Goal: Task Accomplishment & Management: Manage account settings

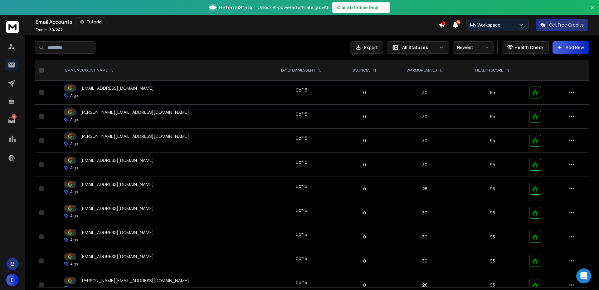
click at [490, 23] on p "My Workspace" at bounding box center [486, 25] width 33 height 6
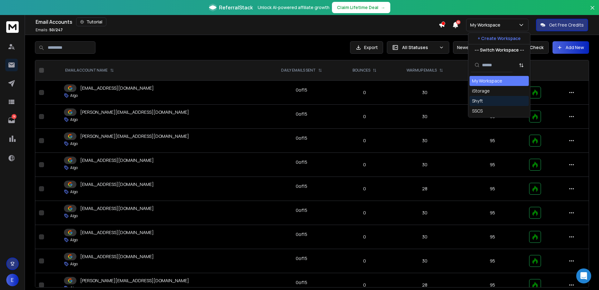
click at [485, 100] on div "Shyft" at bounding box center [499, 101] width 59 height 10
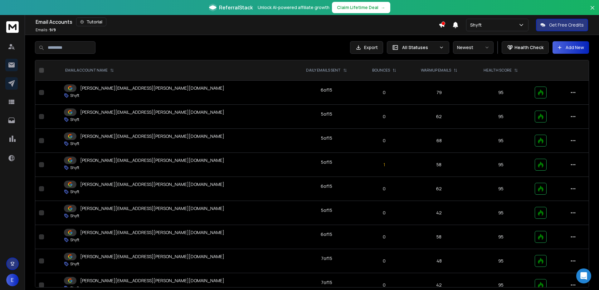
click at [11, 89] on link at bounding box center [11, 83] width 12 height 12
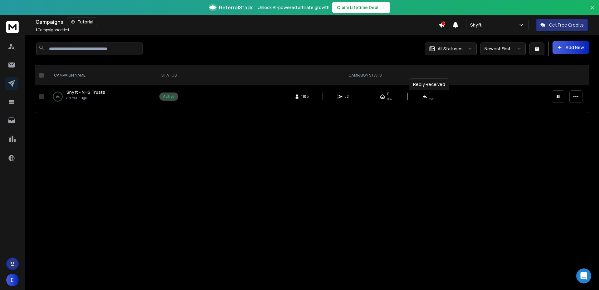
click at [430, 95] on span "1" at bounding box center [430, 93] width 1 height 5
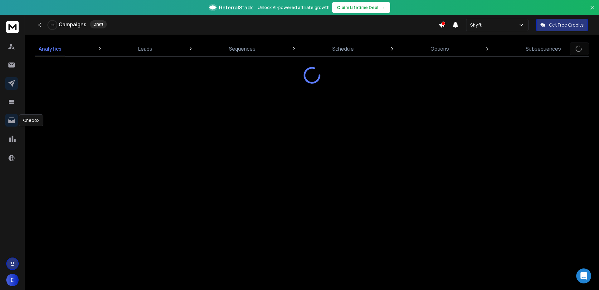
click at [8, 121] on icon at bounding box center [11, 119] width 7 height 7
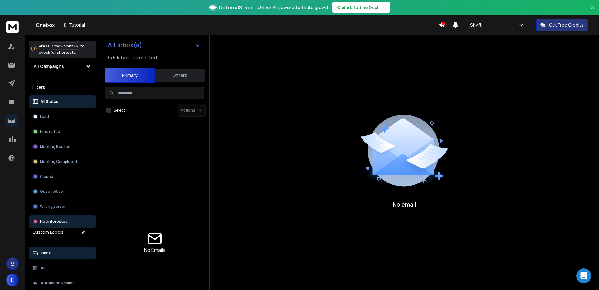
click at [44, 215] on button "Not Interested" at bounding box center [62, 221] width 67 height 12
click at [48, 101] on p "All Status" at bounding box center [50, 101] width 18 height 5
click at [13, 46] on icon at bounding box center [11, 46] width 7 height 7
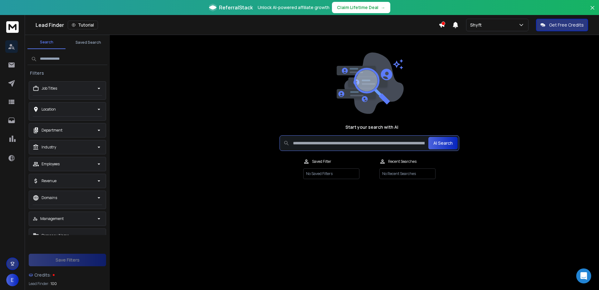
click at [13, 27] on icon at bounding box center [12, 27] width 12 height 12
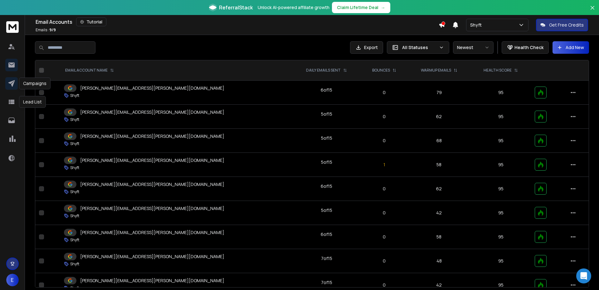
click at [13, 84] on icon at bounding box center [11, 83] width 7 height 7
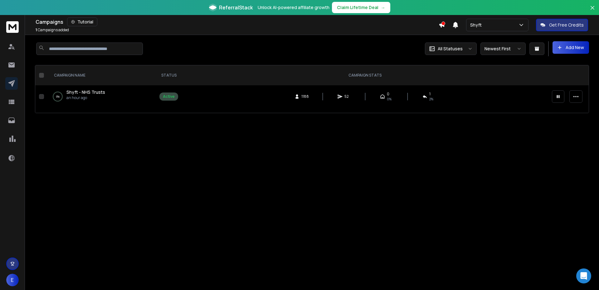
click at [580, 96] on button "button" at bounding box center [576, 96] width 13 height 12
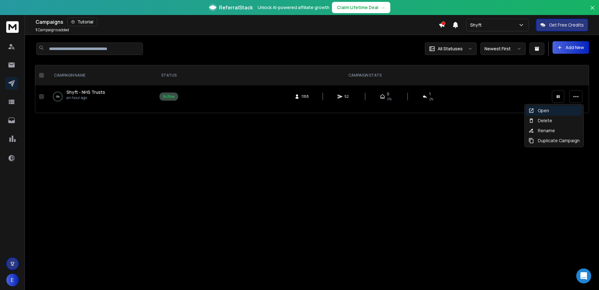
click at [484, 103] on td "1188 52 0 0% 1 2 %" at bounding box center [365, 96] width 366 height 22
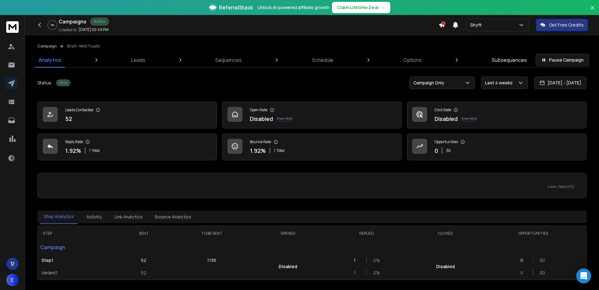
click at [507, 57] on p "Subsequences" at bounding box center [509, 59] width 35 height 7
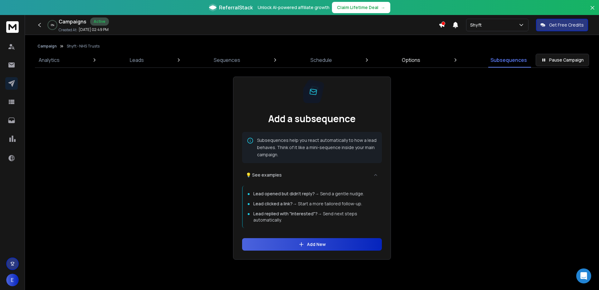
click at [415, 56] on p "Options" at bounding box center [411, 59] width 18 height 7
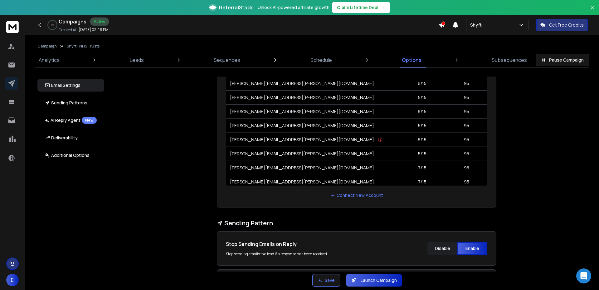
scroll to position [135, 0]
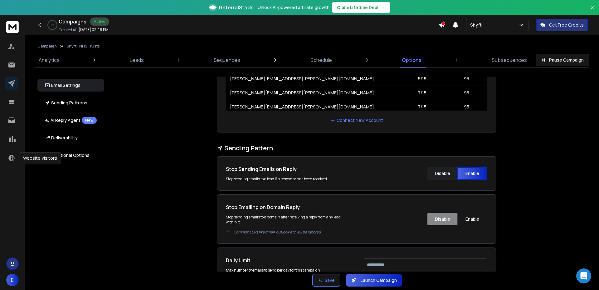
click at [73, 146] on div "Email Settings Sending Patterns AI Reply Agent New Deliverability Additional Op…" at bounding box center [70, 120] width 67 height 82
click at [73, 150] on button "Additional Options" at bounding box center [70, 155] width 67 height 12
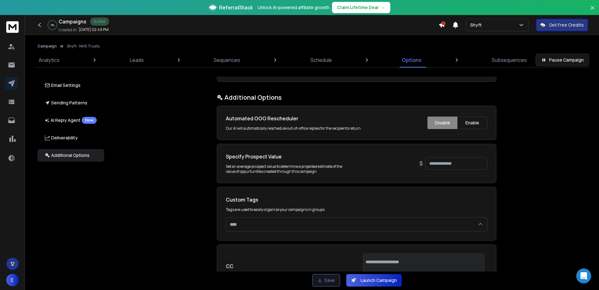
scroll to position [1194, 0]
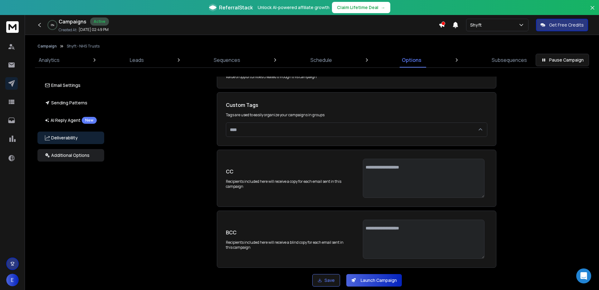
click at [56, 132] on button "Deliverability" at bounding box center [70, 137] width 67 height 12
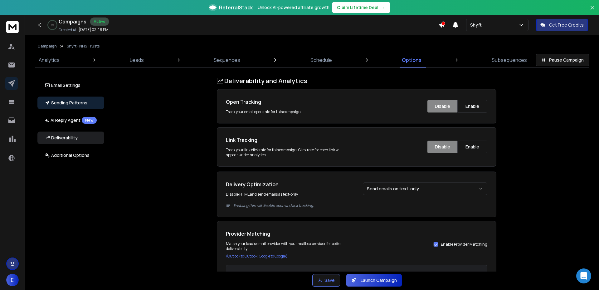
click at [62, 99] on button "Sending Patterns" at bounding box center [70, 102] width 67 height 12
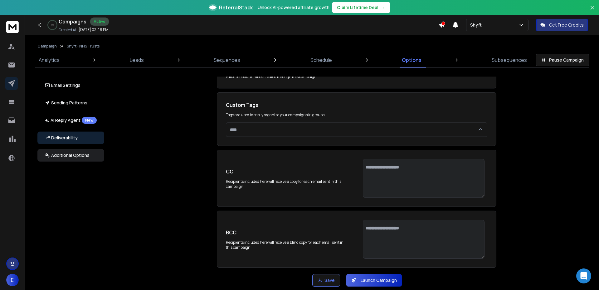
click at [54, 136] on p "Deliverability" at bounding box center [61, 138] width 33 height 6
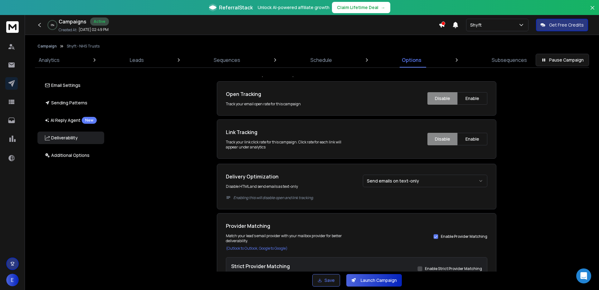
scroll to position [696, 0]
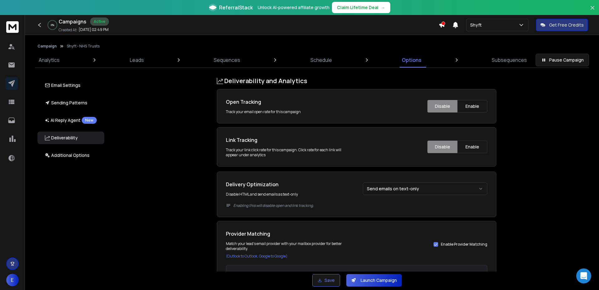
type button "email-settings"
click at [15, 160] on link at bounding box center [11, 158] width 12 height 12
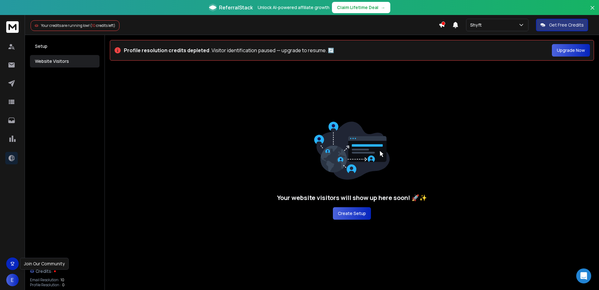
click at [15, 261] on link at bounding box center [12, 263] width 12 height 12
click at [12, 66] on icon at bounding box center [11, 64] width 6 height 5
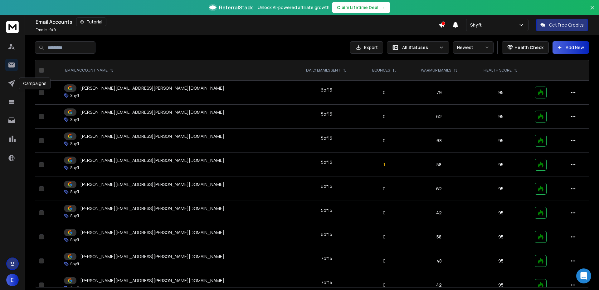
click at [14, 93] on div at bounding box center [12, 103] width 14 height 126
click at [14, 90] on div at bounding box center [12, 84] width 14 height 15
click at [14, 83] on icon at bounding box center [11, 83] width 7 height 7
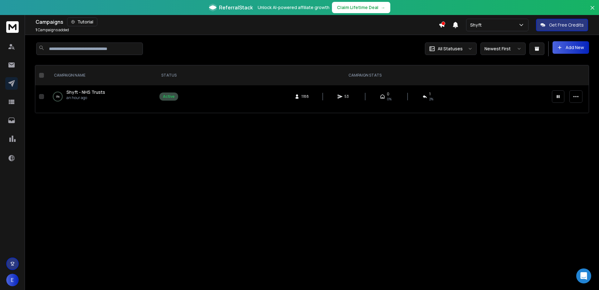
click at [574, 95] on icon "button" at bounding box center [576, 96] width 6 height 6
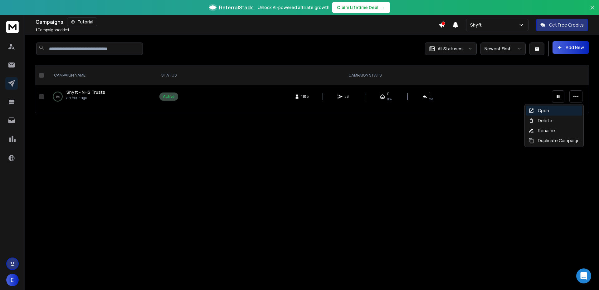
click at [539, 112] on div "Open" at bounding box center [539, 110] width 21 height 6
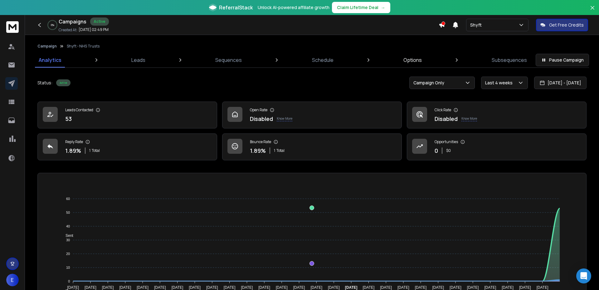
click at [404, 58] on link "Options" at bounding box center [413, 59] width 26 height 15
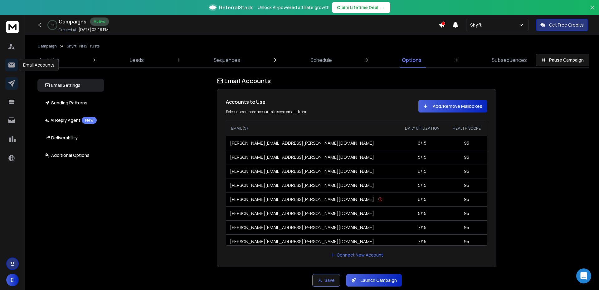
click at [9, 64] on icon at bounding box center [11, 64] width 6 height 5
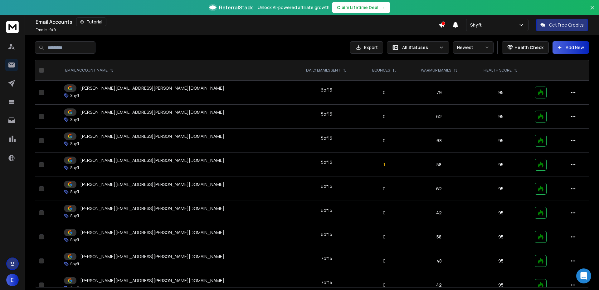
click at [13, 25] on icon at bounding box center [12, 27] width 12 height 12
click at [488, 25] on div "Shyft" at bounding box center [497, 25] width 54 height 6
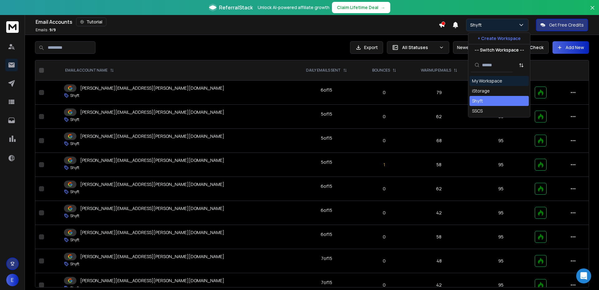
click at [488, 25] on div "Shyft" at bounding box center [497, 25] width 54 height 6
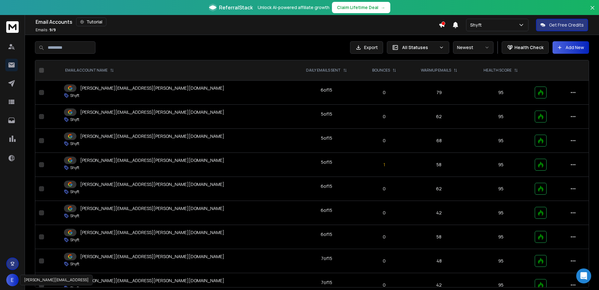
click at [9, 280] on span "E" at bounding box center [12, 279] width 12 height 12
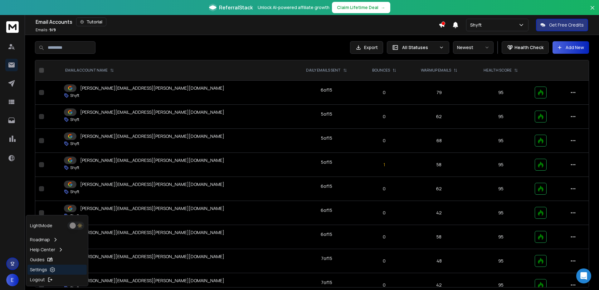
click at [38, 271] on p "Settings" at bounding box center [38, 269] width 17 height 6
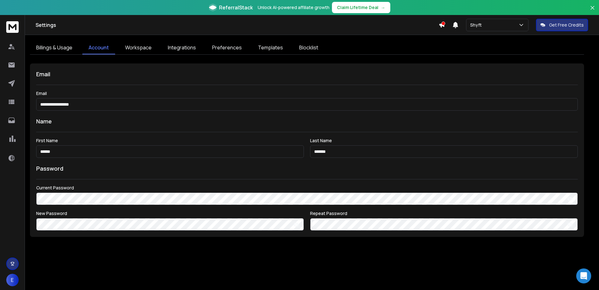
click at [183, 43] on link "Integrations" at bounding box center [182, 47] width 41 height 13
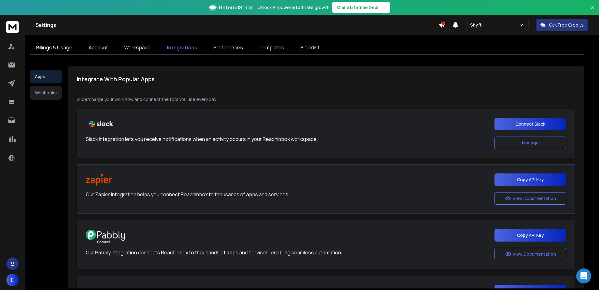
click at [539, 122] on button "Connect Slack" at bounding box center [531, 124] width 72 height 12
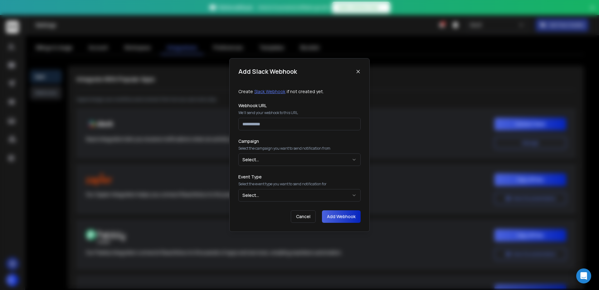
click at [275, 92] on link "Slack Webhook" at bounding box center [269, 91] width 31 height 6
